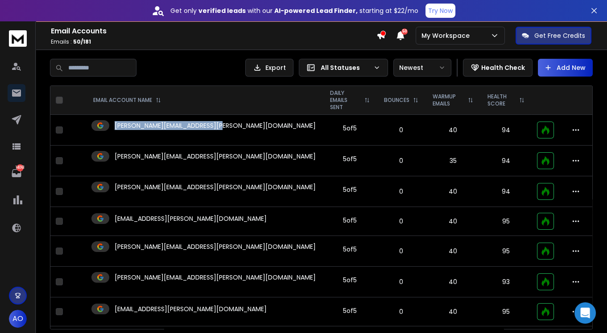
drag, startPoint x: 249, startPoint y: 127, endPoint x: 110, endPoint y: 123, distance: 139.1
click at [110, 123] on div "[PERSON_NAME][EMAIL_ADDRESS][PERSON_NAME][DOMAIN_NAME]" at bounding box center [204, 127] width 226 height 14
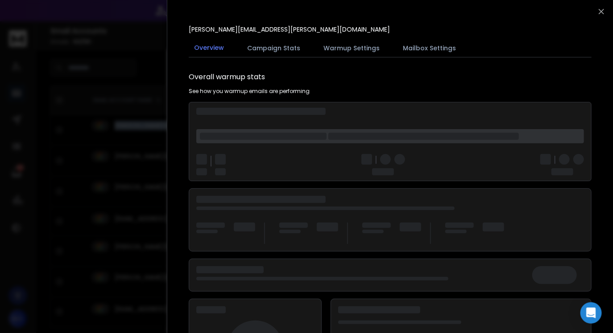
copy p "[PERSON_NAME][EMAIL_ADDRESS][PERSON_NAME][DOMAIN_NAME]"
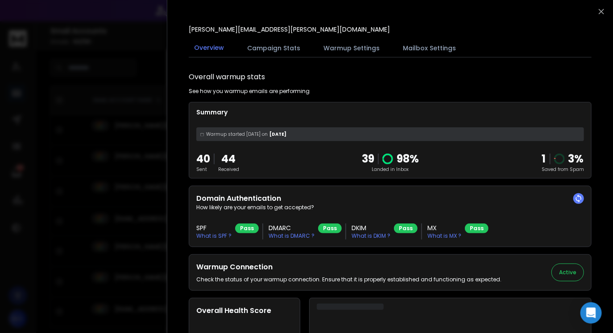
click at [218, 27] on p "[PERSON_NAME][EMAIL_ADDRESS][PERSON_NAME][DOMAIN_NAME]" at bounding box center [289, 29] width 201 height 9
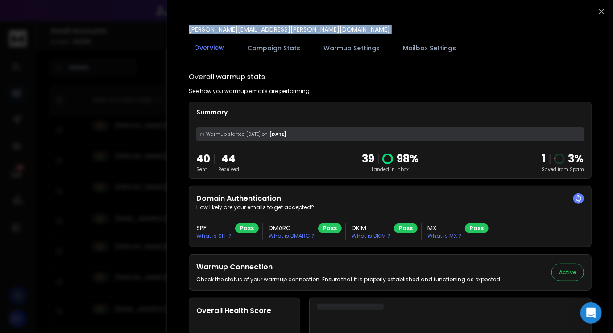
click at [218, 27] on p "[PERSON_NAME][EMAIL_ADDRESS][PERSON_NAME][DOMAIN_NAME]" at bounding box center [289, 29] width 201 height 9
copy p "[PERSON_NAME][EMAIL_ADDRESS][PERSON_NAME][DOMAIN_NAME]"
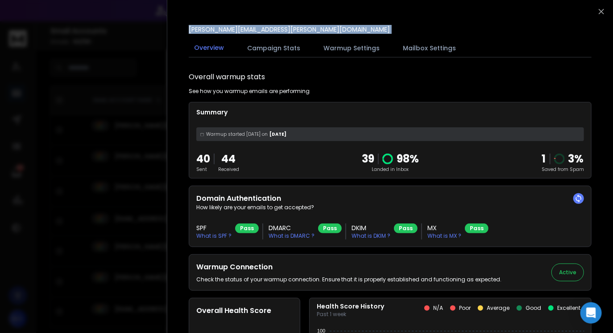
click at [118, 89] on div at bounding box center [306, 166] width 613 height 333
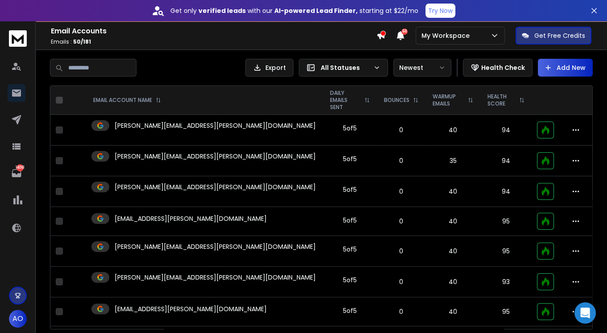
click at [121, 157] on p "[PERSON_NAME][EMAIL_ADDRESS][PERSON_NAME][DOMAIN_NAME]" at bounding box center [215, 156] width 201 height 9
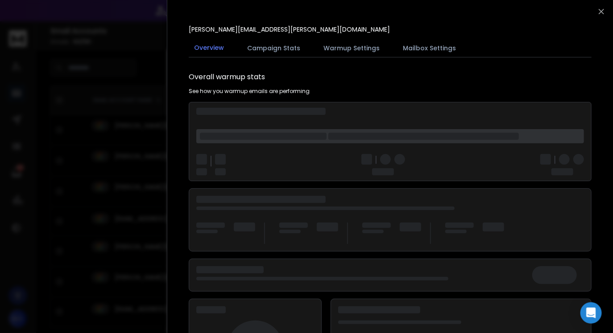
click at [221, 28] on p "[PERSON_NAME][EMAIL_ADDRESS][PERSON_NAME][DOMAIN_NAME]" at bounding box center [289, 29] width 201 height 9
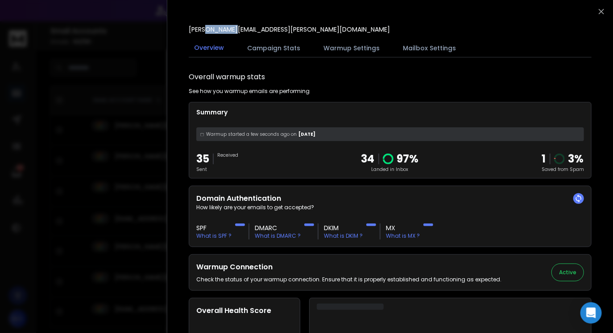
click at [221, 28] on p "[PERSON_NAME][EMAIL_ADDRESS][PERSON_NAME][DOMAIN_NAME]" at bounding box center [289, 29] width 201 height 9
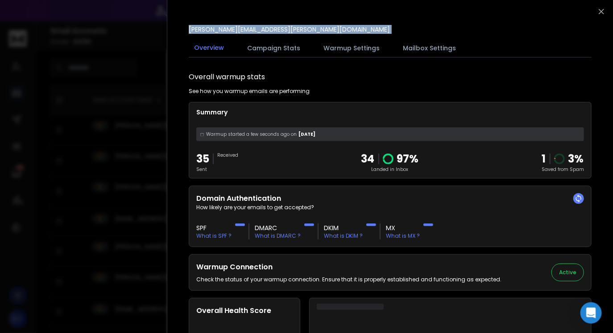
click at [221, 28] on p "[PERSON_NAME][EMAIL_ADDRESS][PERSON_NAME][DOMAIN_NAME]" at bounding box center [289, 29] width 201 height 9
copy p "[PERSON_NAME][EMAIL_ADDRESS][PERSON_NAME][DOMAIN_NAME]"
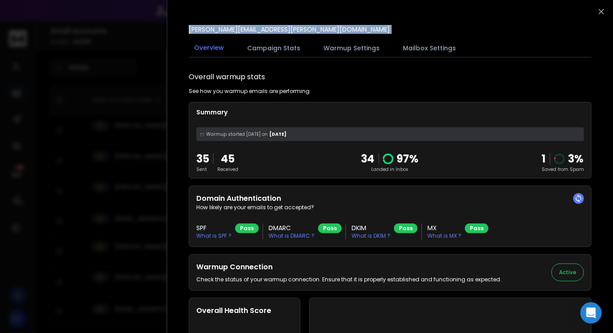
click at [84, 190] on div at bounding box center [306, 166] width 613 height 333
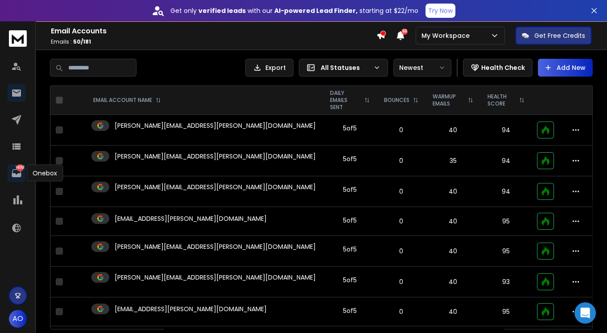
click at [23, 171] on p "14061" at bounding box center [19, 167] width 7 height 7
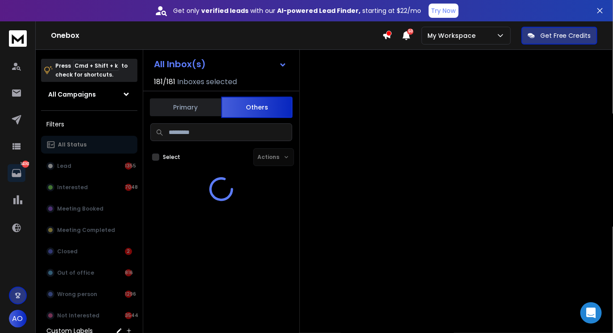
click at [264, 109] on button "Others" at bounding box center [256, 107] width 71 height 21
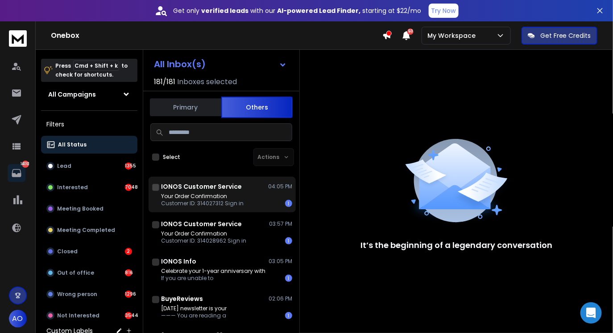
click at [247, 198] on div "Your Order Confirmation Customer ID: 314027312 Sign in 1" at bounding box center [226, 200] width 131 height 14
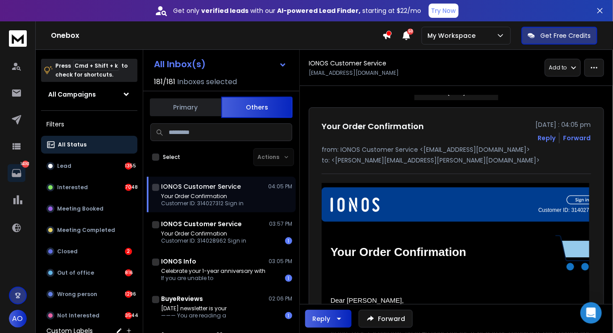
scroll to position [9, 0]
click at [340, 159] on p "to: <[PERSON_NAME][EMAIL_ADDRESS][PERSON_NAME][DOMAIN_NAME]>" at bounding box center [455, 160] width 269 height 9
click at [430, 161] on p "to: <[PERSON_NAME][EMAIL_ADDRESS][PERSON_NAME][DOMAIN_NAME]>" at bounding box center [455, 160] width 269 height 9
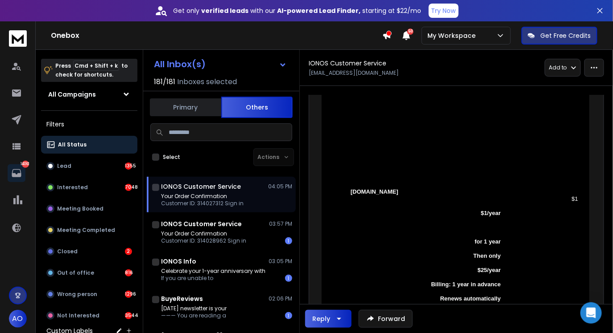
scroll to position [400, 0]
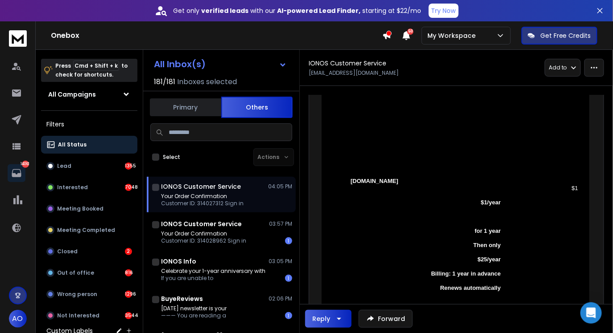
click at [417, 188] on td "[DOMAIN_NAME]" at bounding box center [386, 239] width 77 height 140
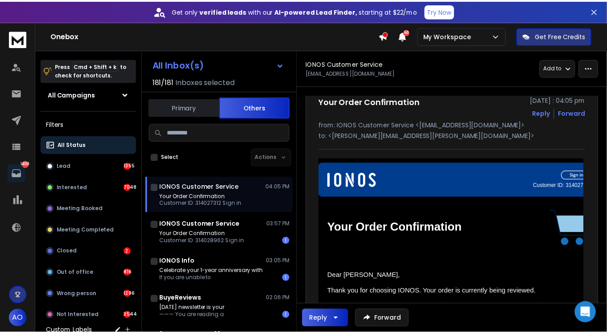
scroll to position [33, 0]
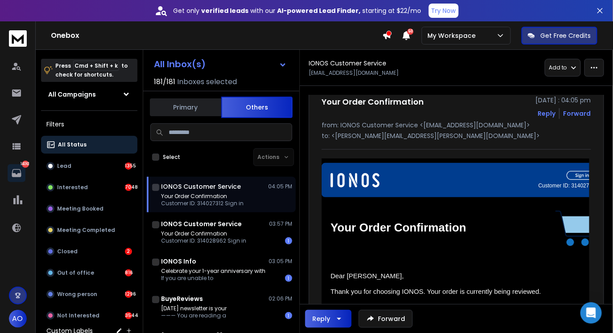
click at [337, 135] on p "to: <[PERSON_NAME][EMAIL_ADDRESS][PERSON_NAME][DOMAIN_NAME]>" at bounding box center [455, 136] width 269 height 9
click at [429, 138] on p "to: <[PERSON_NAME][EMAIL_ADDRESS][PERSON_NAME][DOMAIN_NAME]>" at bounding box center [455, 136] width 269 height 9
copy p "[PERSON_NAME][EMAIL_ADDRESS][PERSON_NAME][DOMAIN_NAME]"
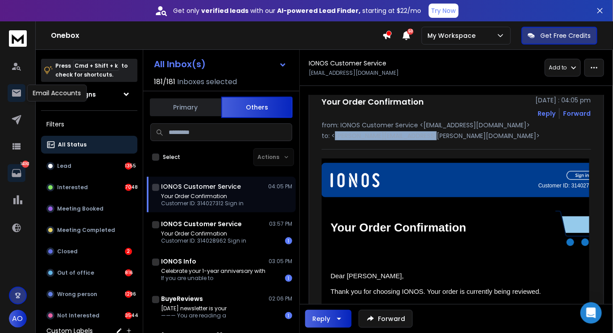
click at [18, 90] on icon at bounding box center [16, 93] width 9 height 7
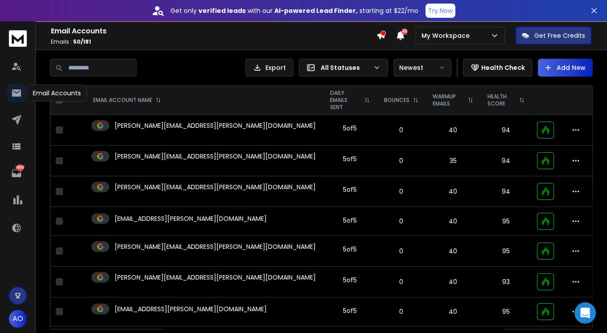
click at [196, 132] on td "[PERSON_NAME][EMAIL_ADDRESS][PERSON_NAME][DOMAIN_NAME]" at bounding box center [204, 130] width 237 height 31
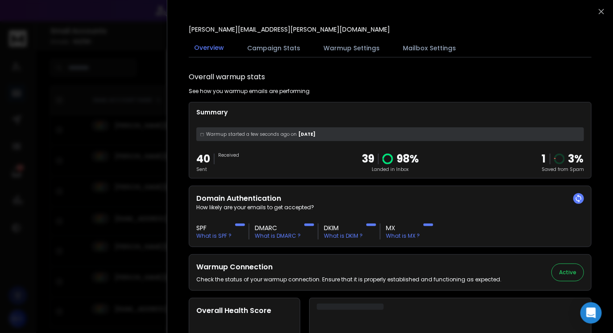
click at [256, 29] on p "[PERSON_NAME][EMAIL_ADDRESS][PERSON_NAME][DOMAIN_NAME]" at bounding box center [289, 29] width 201 height 9
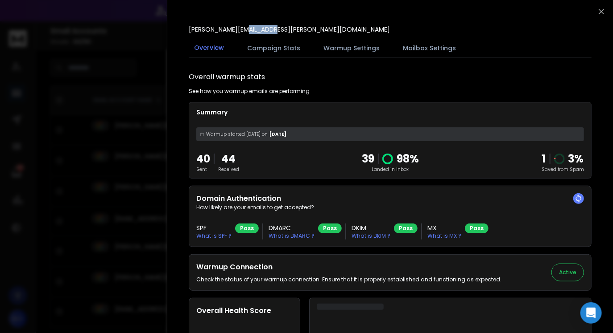
click at [256, 29] on p "[PERSON_NAME][EMAIL_ADDRESS][PERSON_NAME][DOMAIN_NAME]" at bounding box center [289, 29] width 201 height 9
click at [307, 29] on div "[PERSON_NAME][EMAIL_ADDRESS][PERSON_NAME][DOMAIN_NAME]" at bounding box center [390, 29] width 403 height 9
copy p "[DOMAIN_NAME]"
click at [62, 95] on div at bounding box center [306, 166] width 613 height 333
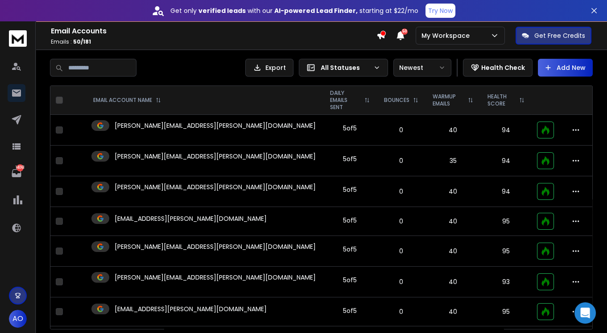
click at [119, 70] on input at bounding box center [93, 68] width 86 height 18
paste input "**********"
type input "**********"
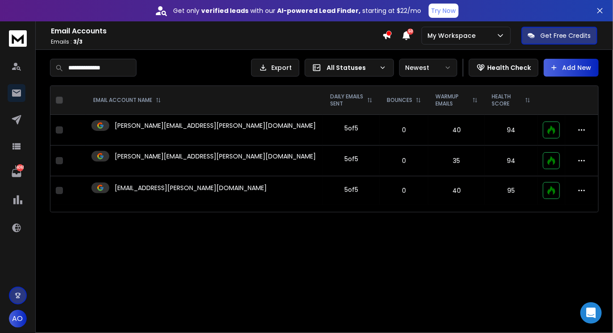
click at [193, 275] on div "**********" at bounding box center [306, 166] width 613 height 333
click at [12, 93] on icon at bounding box center [16, 93] width 11 height 11
click at [82, 71] on input "**********" at bounding box center [93, 68] width 86 height 18
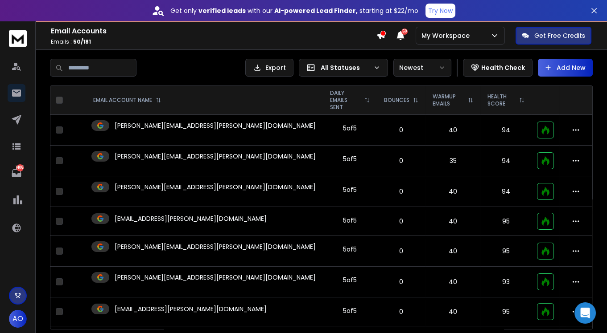
click at [221, 185] on p "[PERSON_NAME][EMAIL_ADDRESS][PERSON_NAME][DOMAIN_NAME]" at bounding box center [215, 187] width 201 height 9
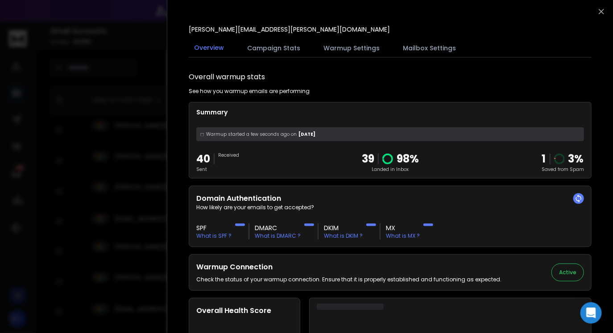
click at [243, 29] on p "[PERSON_NAME][EMAIL_ADDRESS][PERSON_NAME][DOMAIN_NAME]" at bounding box center [289, 29] width 201 height 9
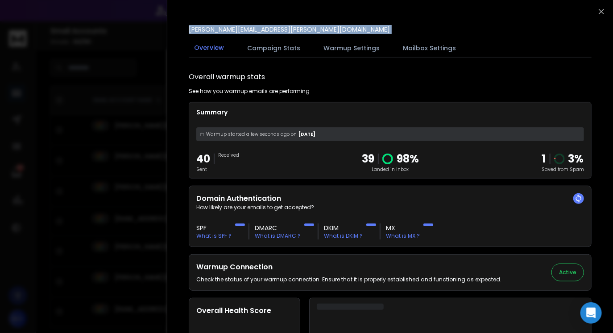
click at [243, 29] on p "[PERSON_NAME][EMAIL_ADDRESS][PERSON_NAME][DOMAIN_NAME]" at bounding box center [289, 29] width 201 height 9
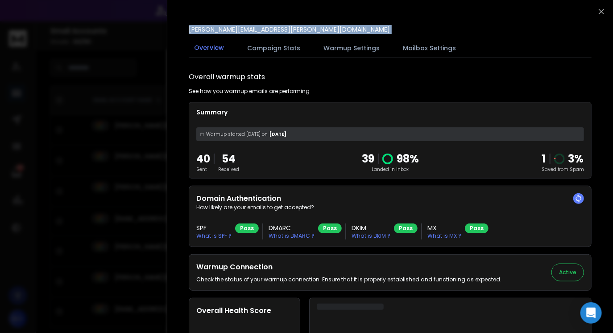
copy p "[PERSON_NAME][EMAIL_ADDRESS][PERSON_NAME][DOMAIN_NAME]"
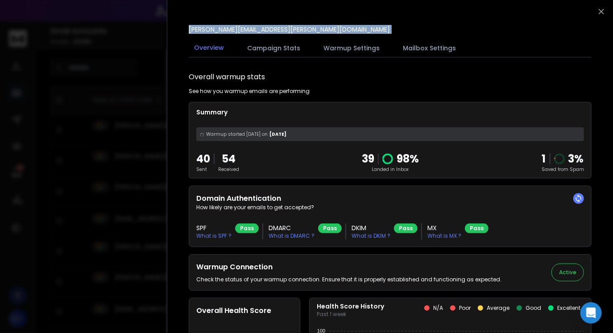
click at [148, 67] on div at bounding box center [306, 166] width 613 height 333
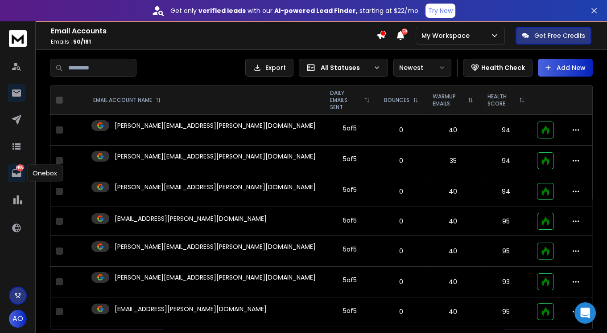
click at [16, 166] on p "14061" at bounding box center [19, 167] width 7 height 7
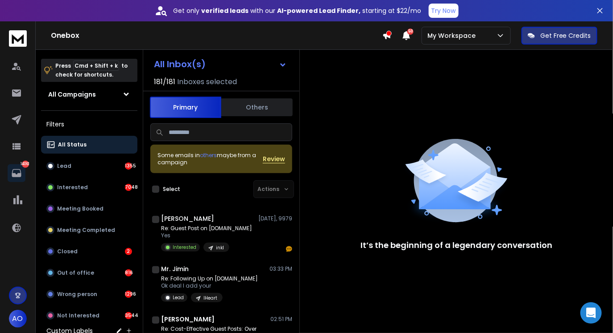
click at [254, 104] on button "Others" at bounding box center [256, 108] width 71 height 20
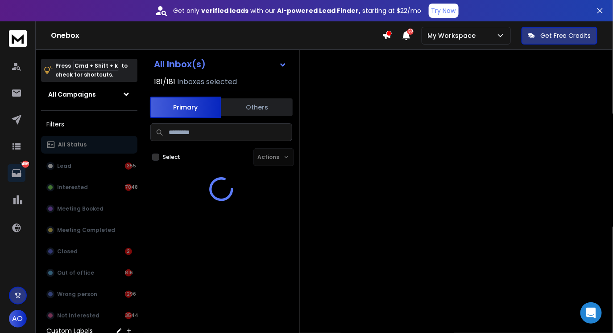
click at [196, 106] on button "Primary" at bounding box center [185, 107] width 71 height 21
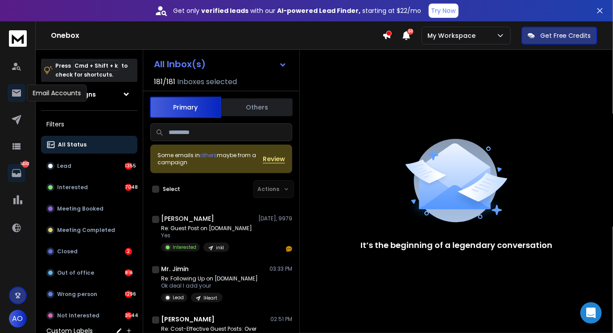
click at [17, 91] on icon at bounding box center [16, 93] width 9 height 7
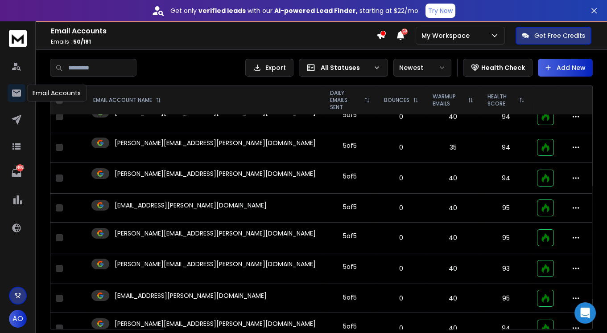
scroll to position [16, 0]
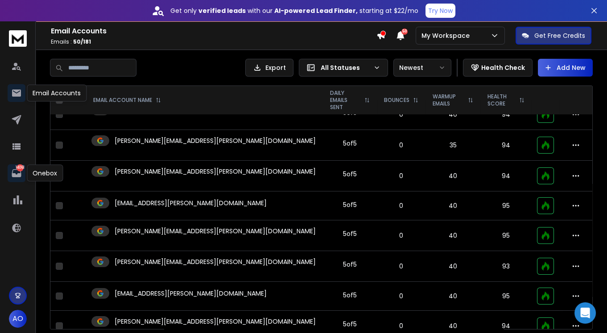
click at [18, 168] on p "14061" at bounding box center [19, 167] width 7 height 7
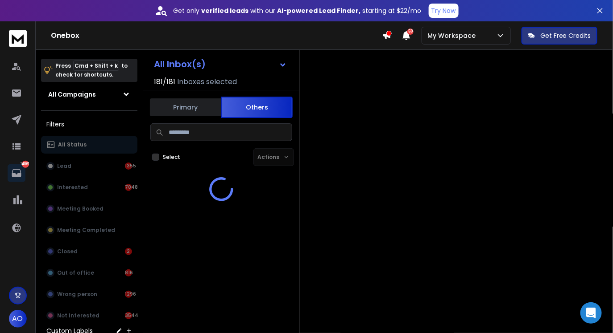
click at [266, 109] on button "Others" at bounding box center [256, 107] width 71 height 21
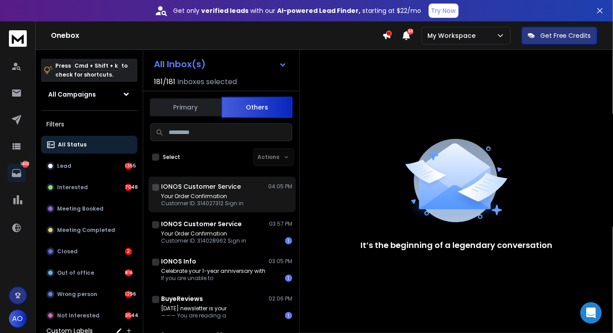
click at [238, 186] on div "IONOS Customer Service 04:05 PM" at bounding box center [226, 186] width 131 height 9
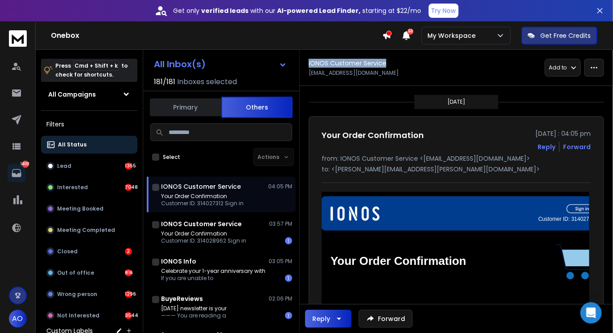
drag, startPoint x: 302, startPoint y: 54, endPoint x: 391, endPoint y: 65, distance: 88.9
click at [391, 65] on div "IONOS Customer Service ICS [EMAIL_ADDRESS][DOMAIN_NAME] Add to" at bounding box center [456, 68] width 313 height 36
copy h1 "IONOS Customer Service"
click at [205, 134] on input at bounding box center [221, 132] width 142 height 18
paste input "**********"
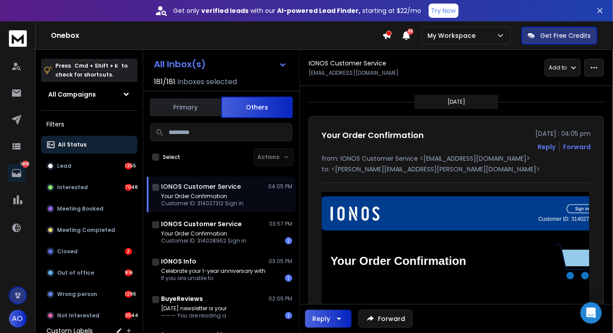
type input "**********"
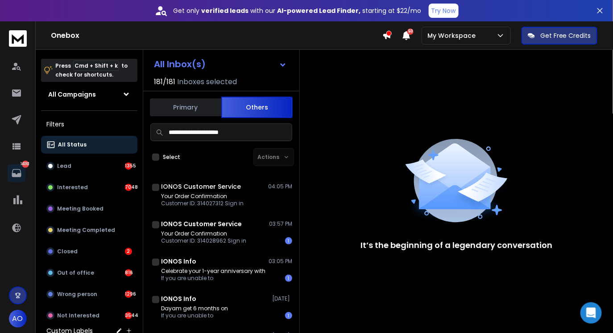
click at [214, 137] on input "**********" at bounding box center [221, 132] width 142 height 18
click at [17, 126] on link at bounding box center [17, 120] width 18 height 18
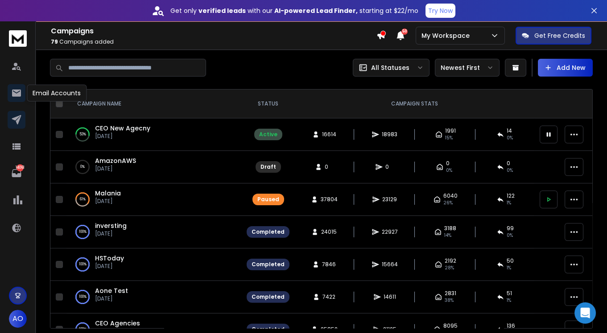
click at [25, 88] on link at bounding box center [17, 93] width 18 height 18
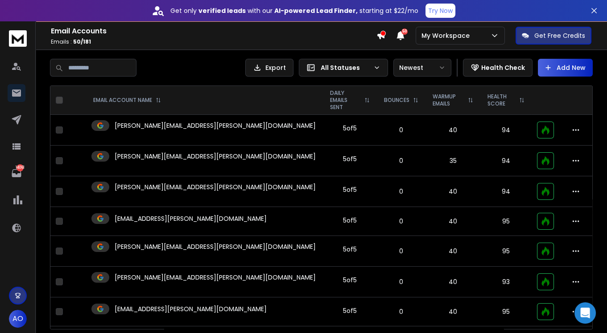
click at [191, 214] on p "[EMAIL_ADDRESS][PERSON_NAME][DOMAIN_NAME]" at bounding box center [191, 218] width 152 height 9
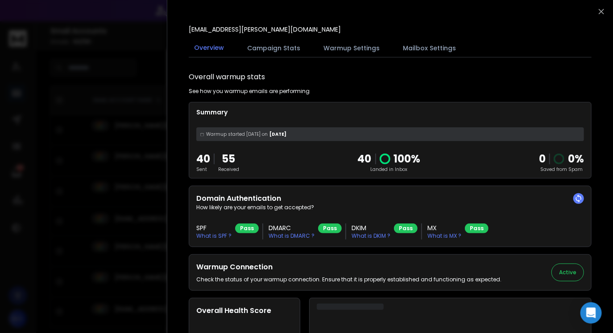
click at [242, 29] on p "[EMAIL_ADDRESS][PERSON_NAME][DOMAIN_NAME]" at bounding box center [265, 29] width 152 height 9
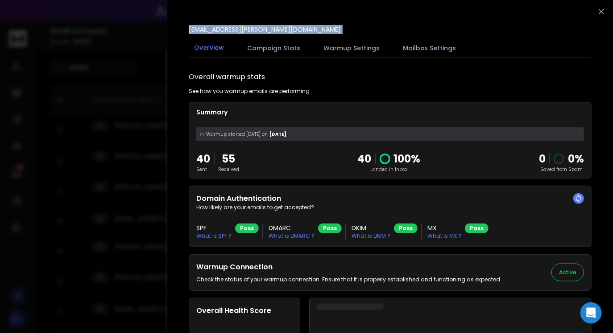
click at [242, 29] on p "[EMAIL_ADDRESS][PERSON_NAME][DOMAIN_NAME]" at bounding box center [265, 29] width 152 height 9
copy p "[EMAIL_ADDRESS][PERSON_NAME][DOMAIN_NAME]"
click at [153, 79] on div at bounding box center [306, 166] width 613 height 333
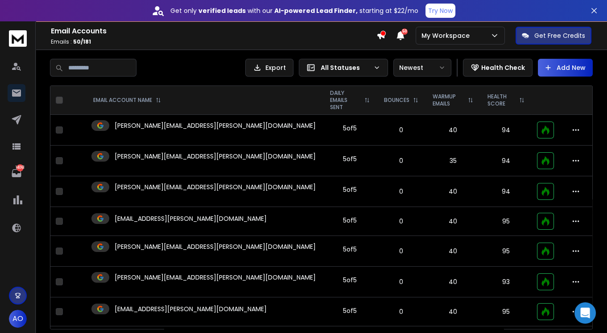
click at [179, 128] on p "[PERSON_NAME][EMAIL_ADDRESS][PERSON_NAME][DOMAIN_NAME]" at bounding box center [215, 125] width 201 height 9
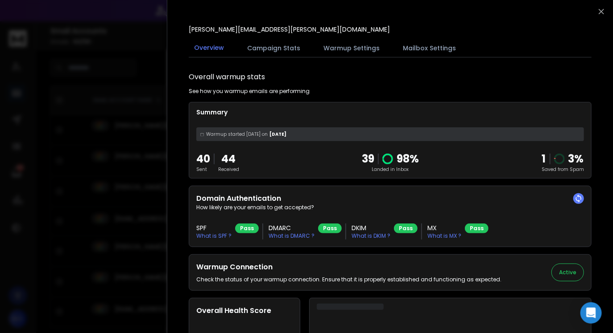
click at [243, 29] on p "[PERSON_NAME][EMAIL_ADDRESS][PERSON_NAME][DOMAIN_NAME]" at bounding box center [289, 29] width 201 height 9
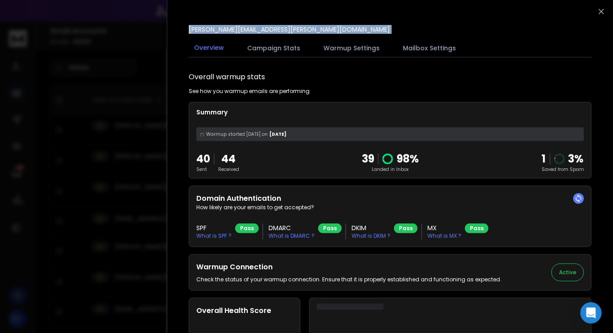
click at [243, 29] on p "[PERSON_NAME][EMAIL_ADDRESS][PERSON_NAME][DOMAIN_NAME]" at bounding box center [289, 29] width 201 height 9
copy p "[PERSON_NAME][EMAIL_ADDRESS][PERSON_NAME][DOMAIN_NAME]"
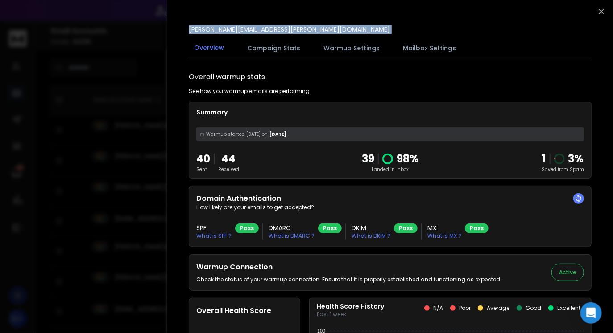
copy p "[PERSON_NAME][EMAIL_ADDRESS][PERSON_NAME][DOMAIN_NAME]"
